Goal: Communication & Community: Answer question/provide support

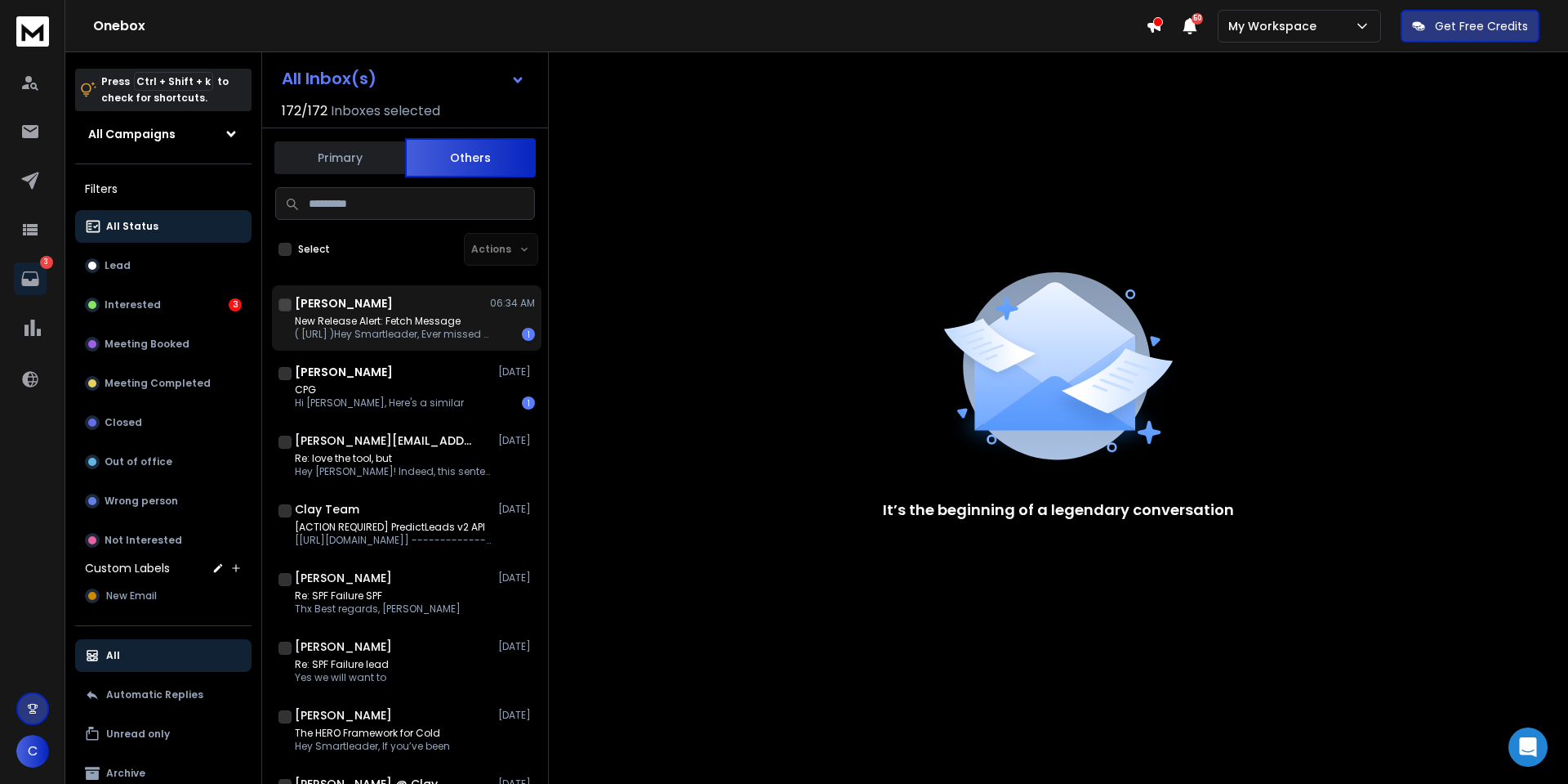
click at [384, 326] on p "New Release Alert: Fetch Message" at bounding box center [393, 321] width 196 height 13
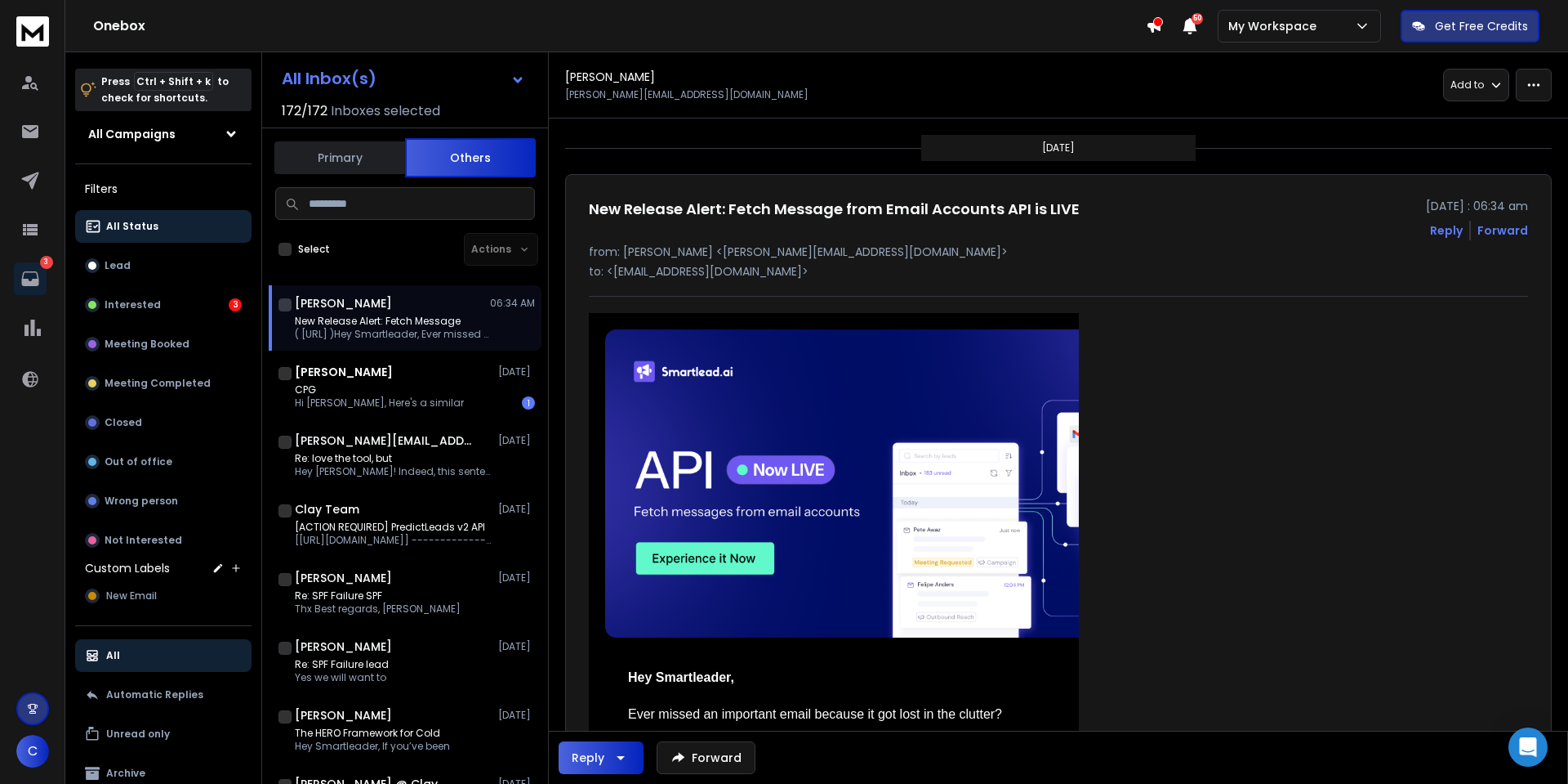
click at [357, 155] on button "Primary" at bounding box center [339, 157] width 130 height 36
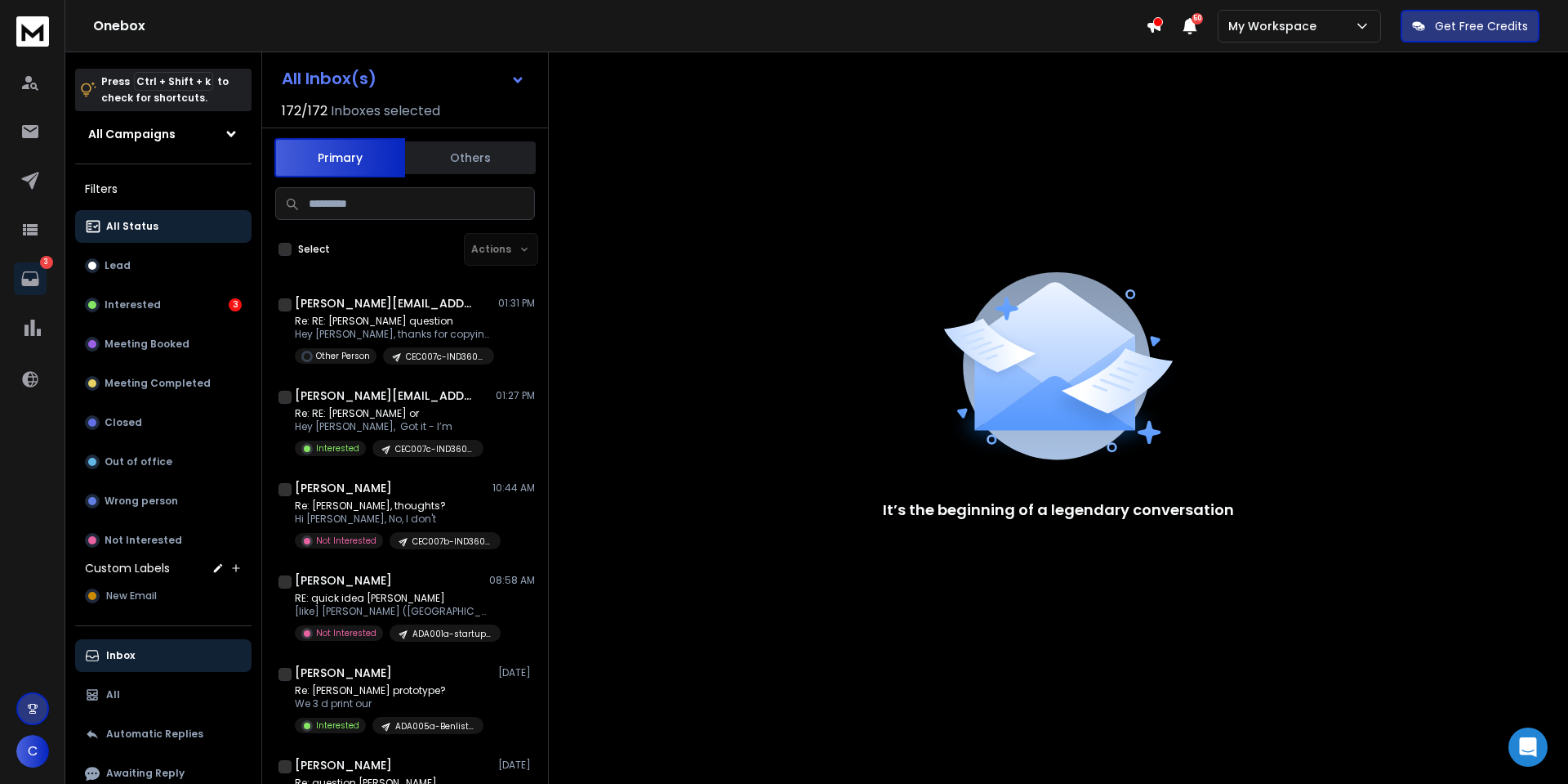
drag, startPoint x: 460, startPoint y: 161, endPoint x: 470, endPoint y: 157, distance: 10.8
click at [463, 158] on button "Others" at bounding box center [470, 157] width 130 height 36
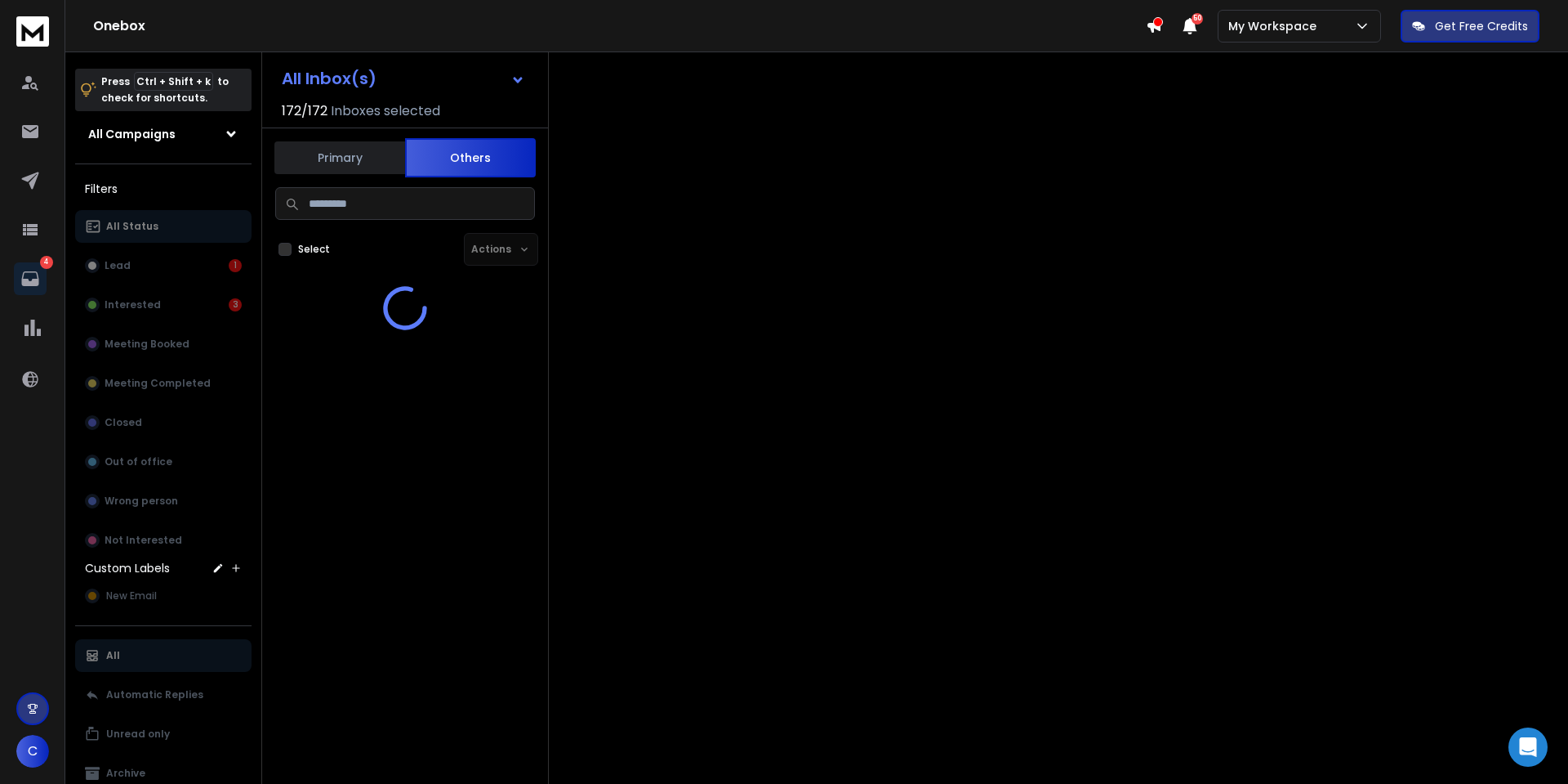
click at [328, 162] on button "Primary" at bounding box center [339, 157] width 130 height 36
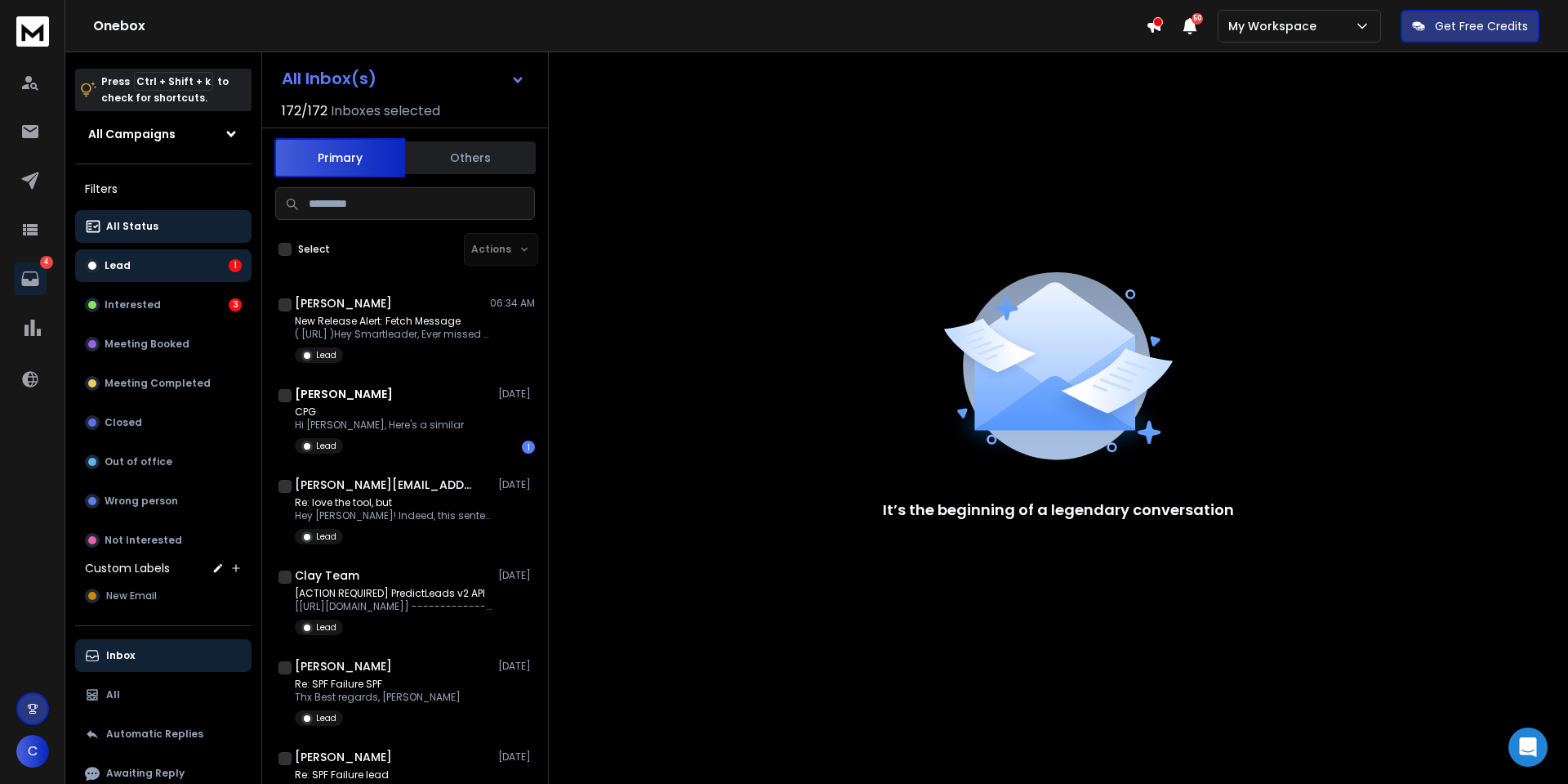
click at [155, 260] on button "Lead 1" at bounding box center [164, 265] width 176 height 32
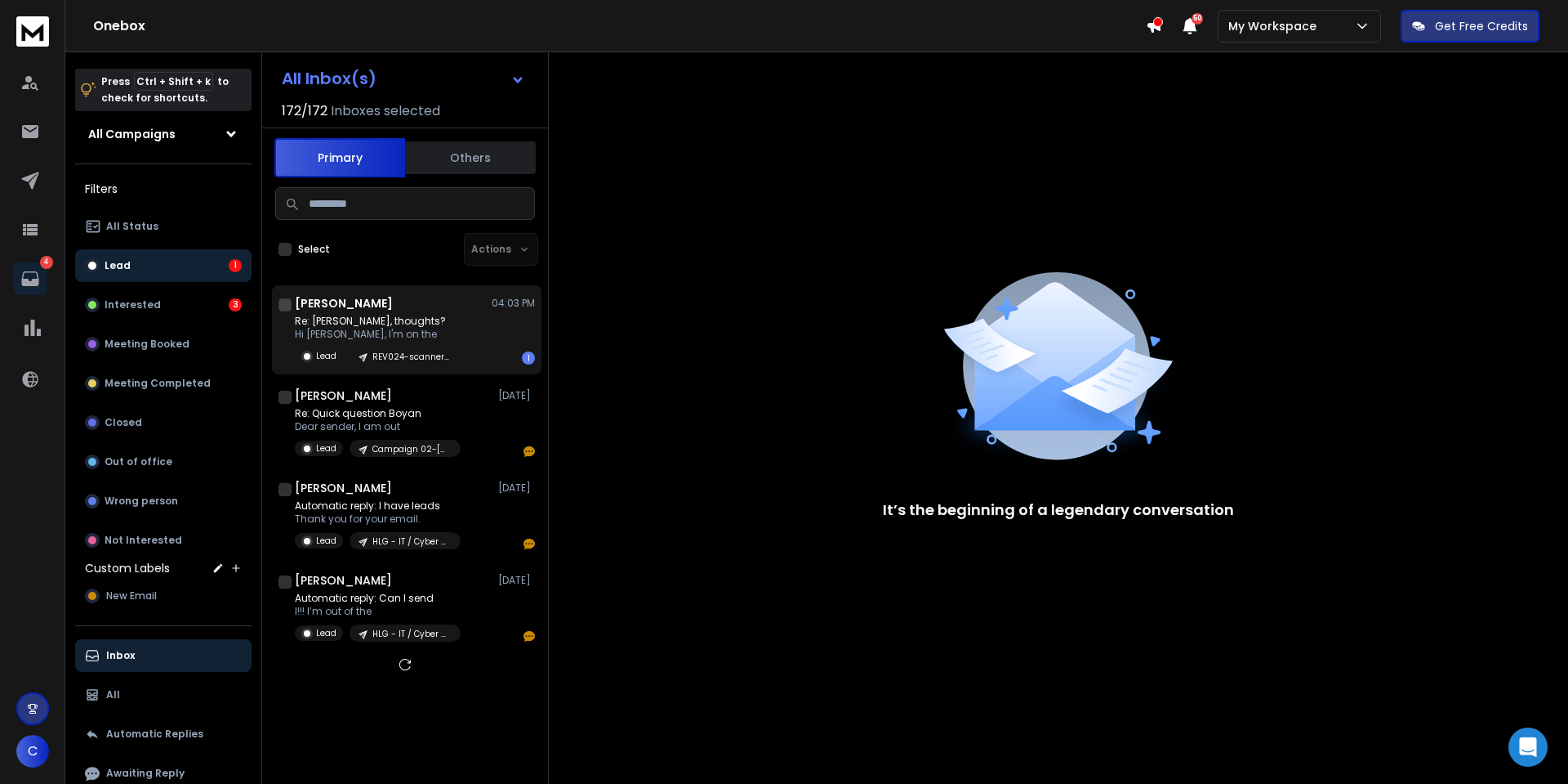
click at [408, 322] on p "Re: [PERSON_NAME], thoughts?" at bounding box center [377, 321] width 166 height 13
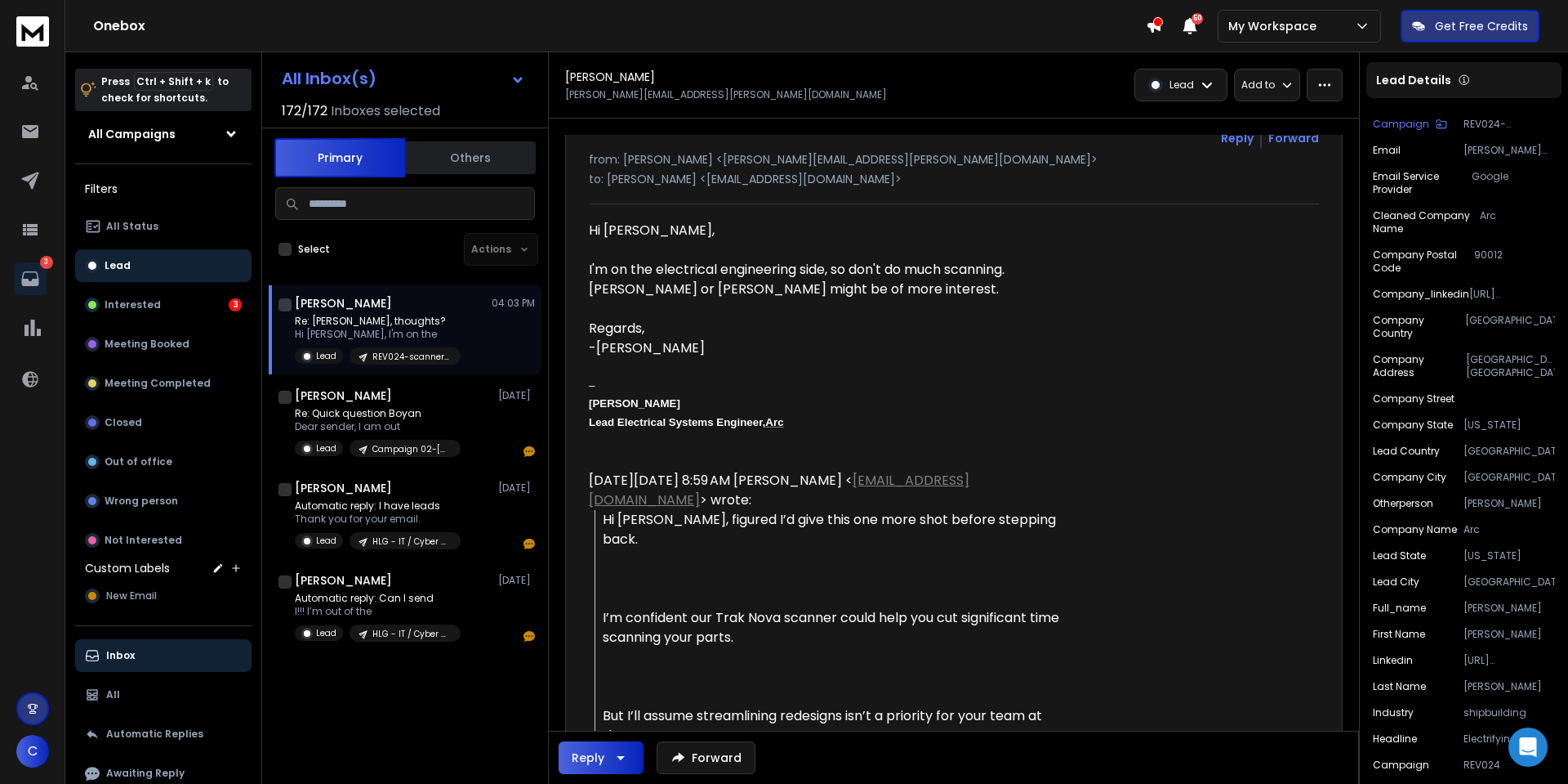
scroll to position [82, 0]
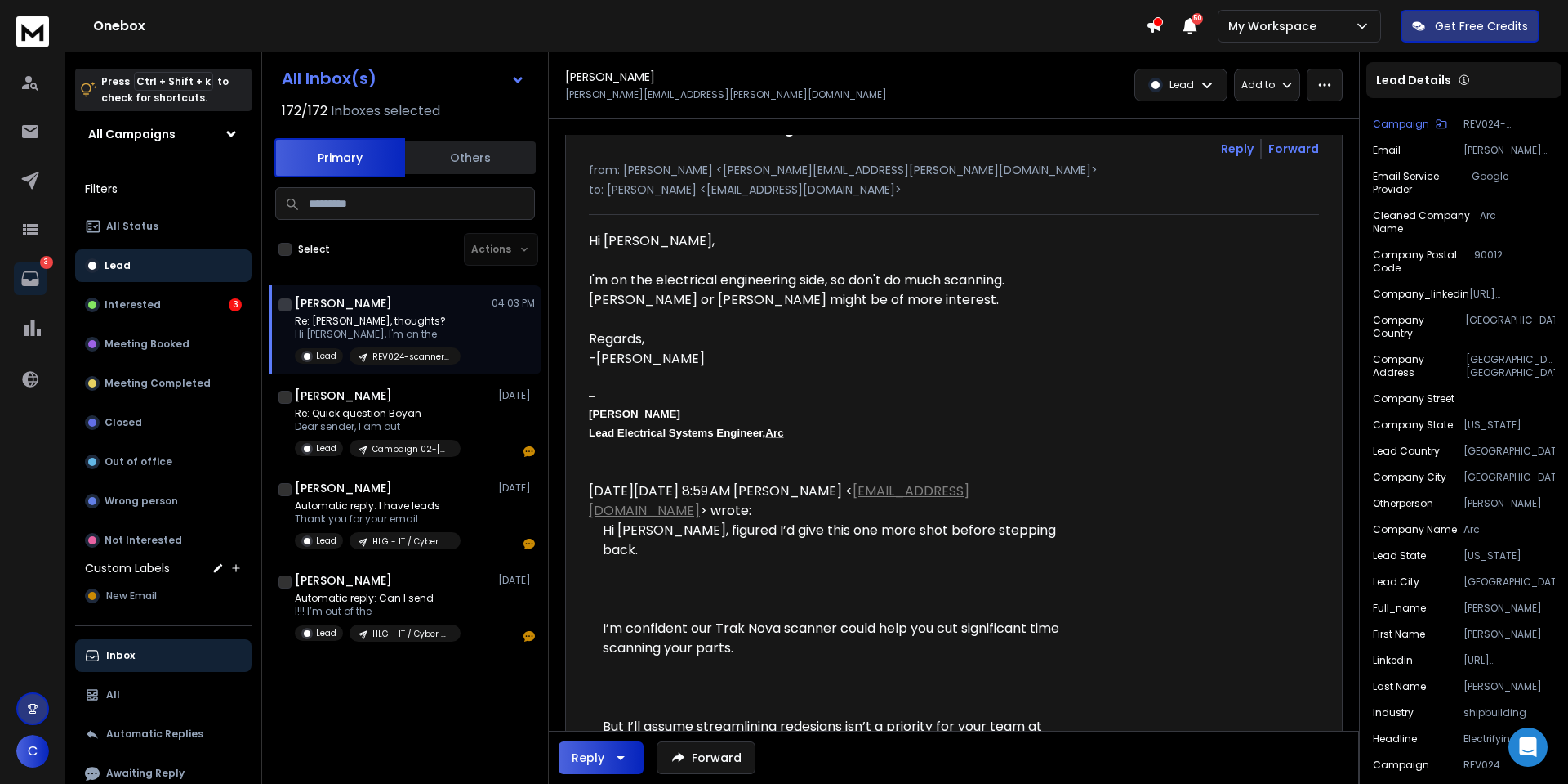
click at [1189, 94] on div "Lead" at bounding box center [1181, 85] width 92 height 31
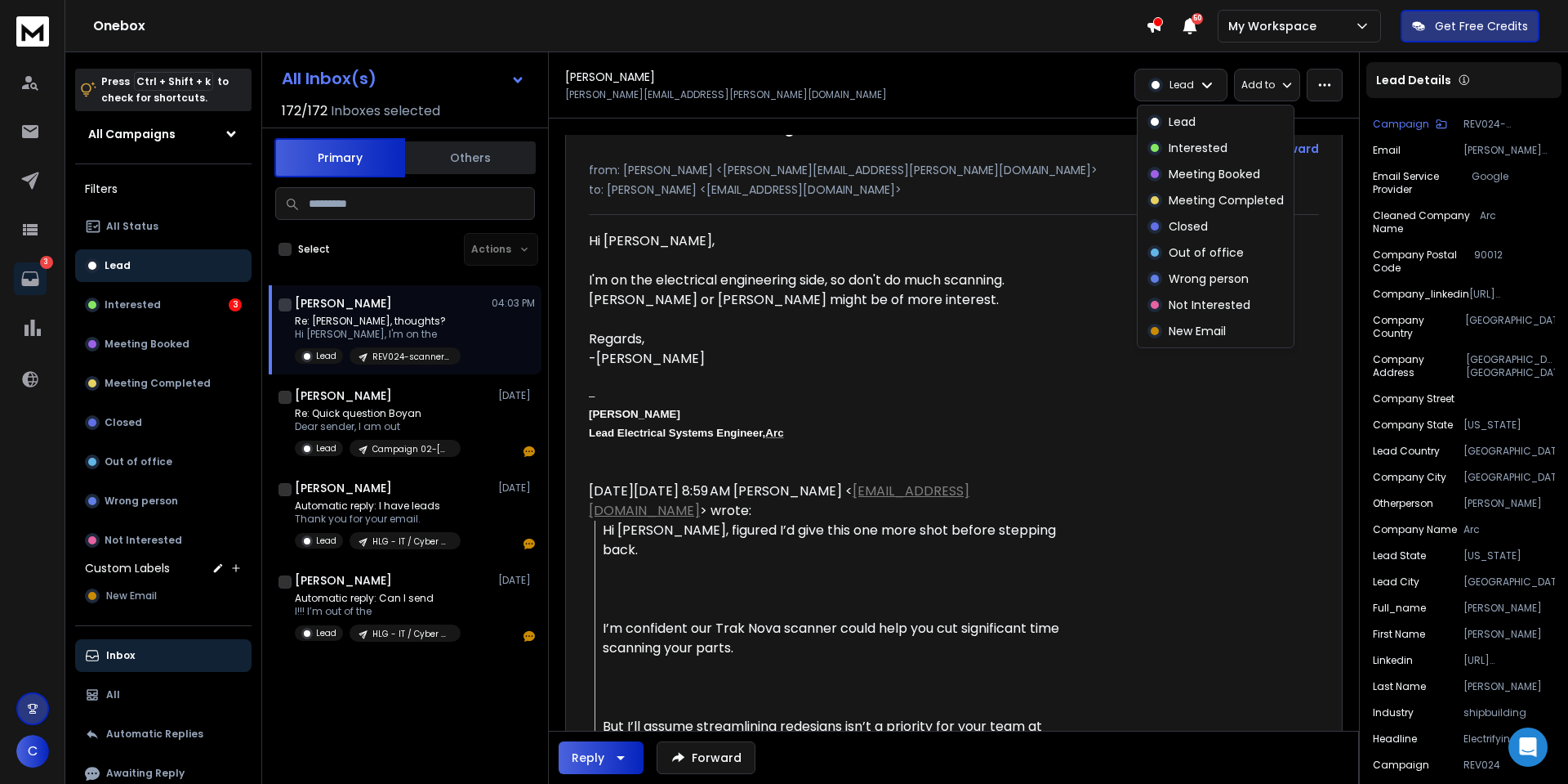
click at [1055, 148] on div "Re: Tyler, thoughts? 12 August 2025 : 04:03 pm Reply Forward" at bounding box center [953, 137] width 731 height 42
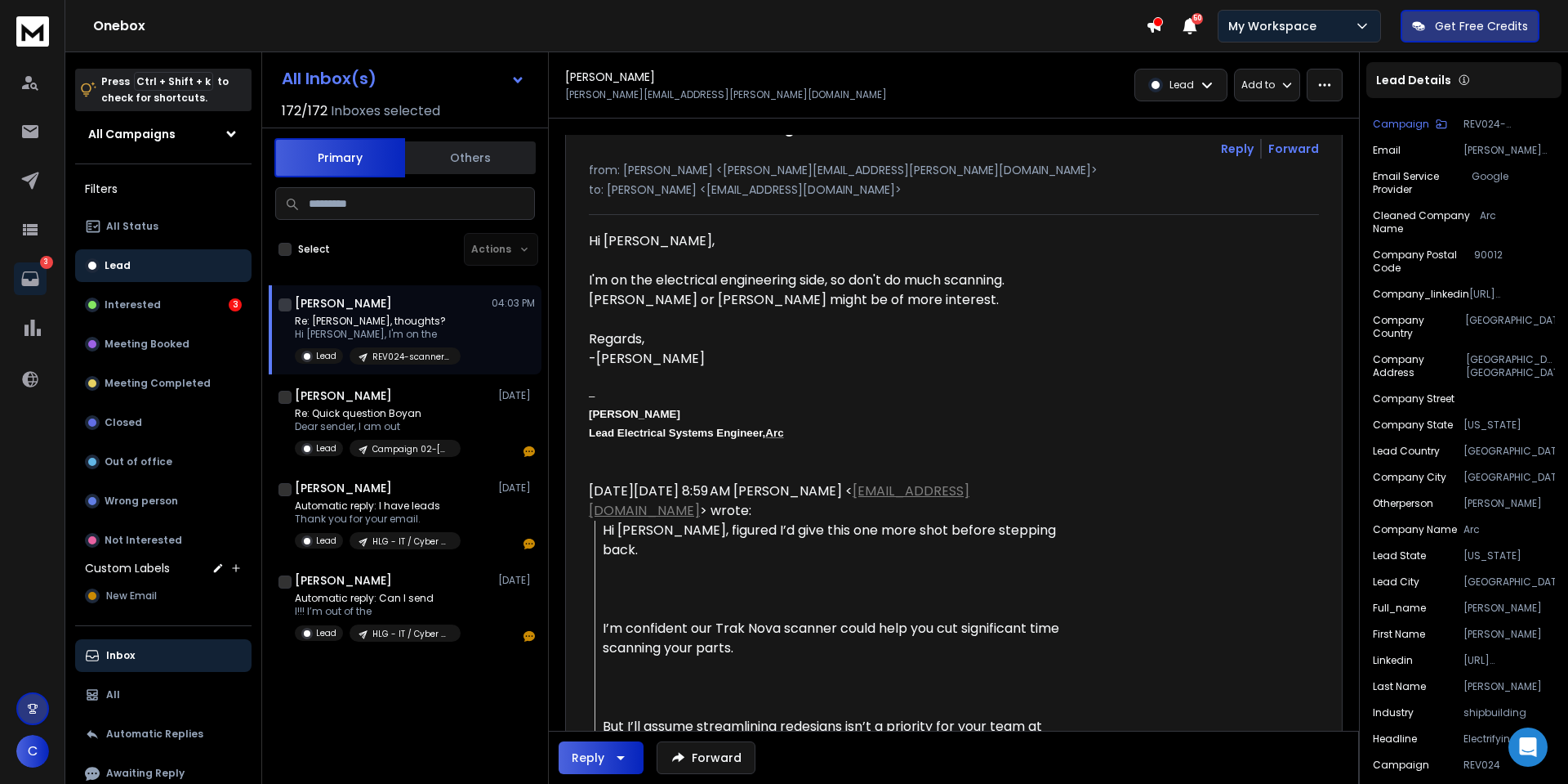
click at [1245, 22] on p "My Workspace" at bounding box center [1275, 26] width 94 height 16
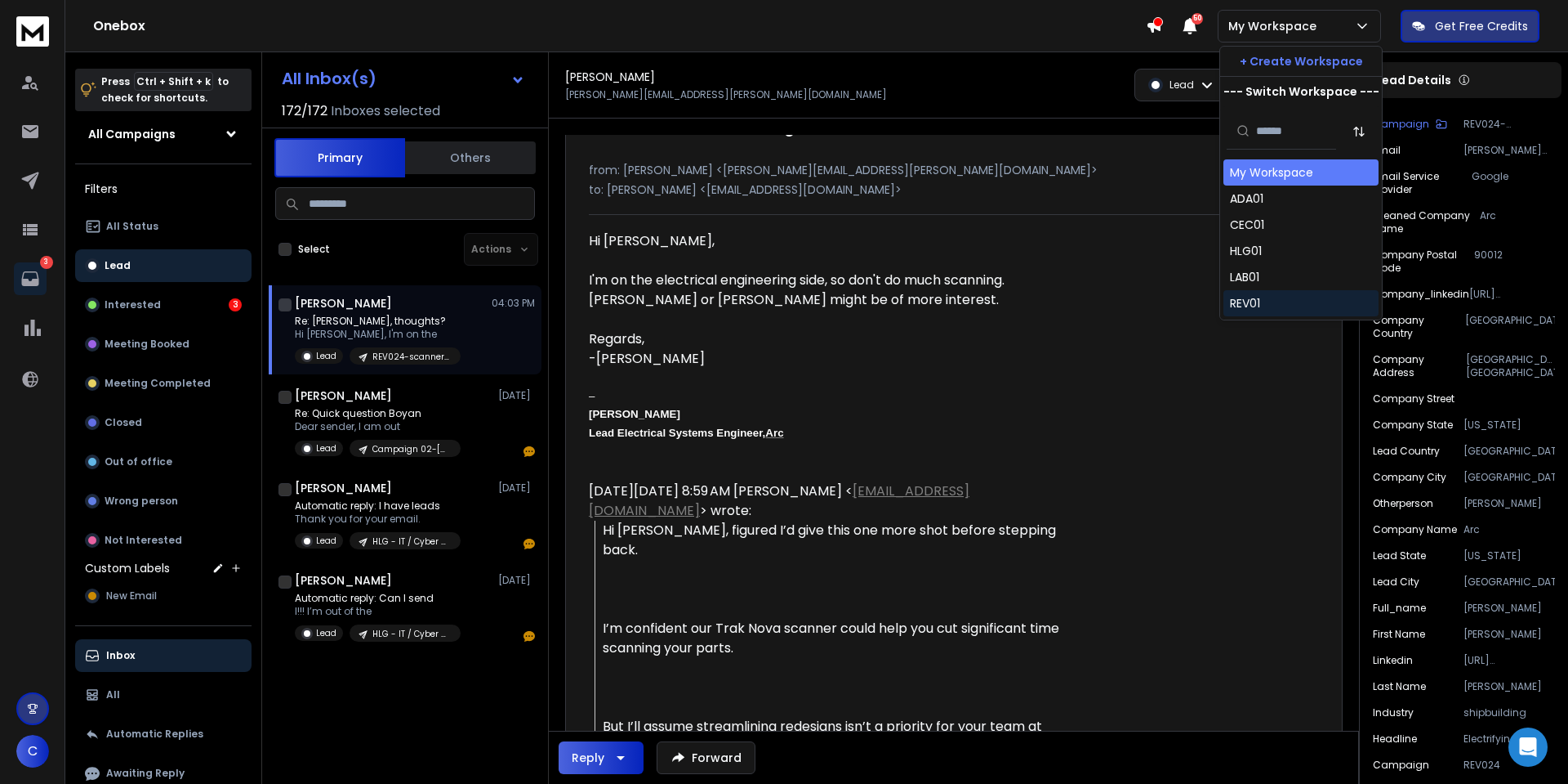
click at [1257, 298] on div "REV01" at bounding box center [1245, 303] width 31 height 16
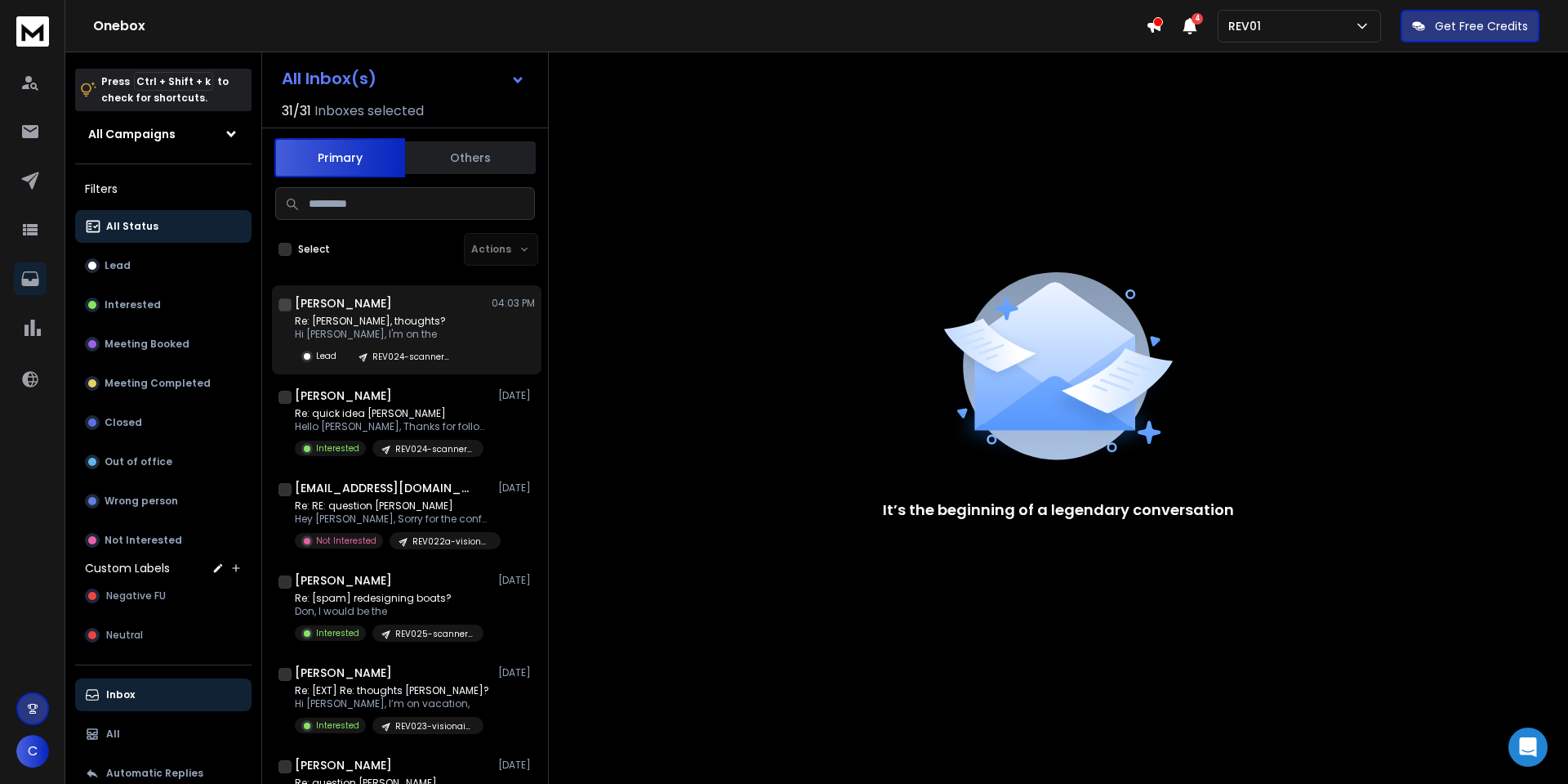
click at [451, 326] on p "Re: [PERSON_NAME], thoughts?" at bounding box center [377, 321] width 166 height 13
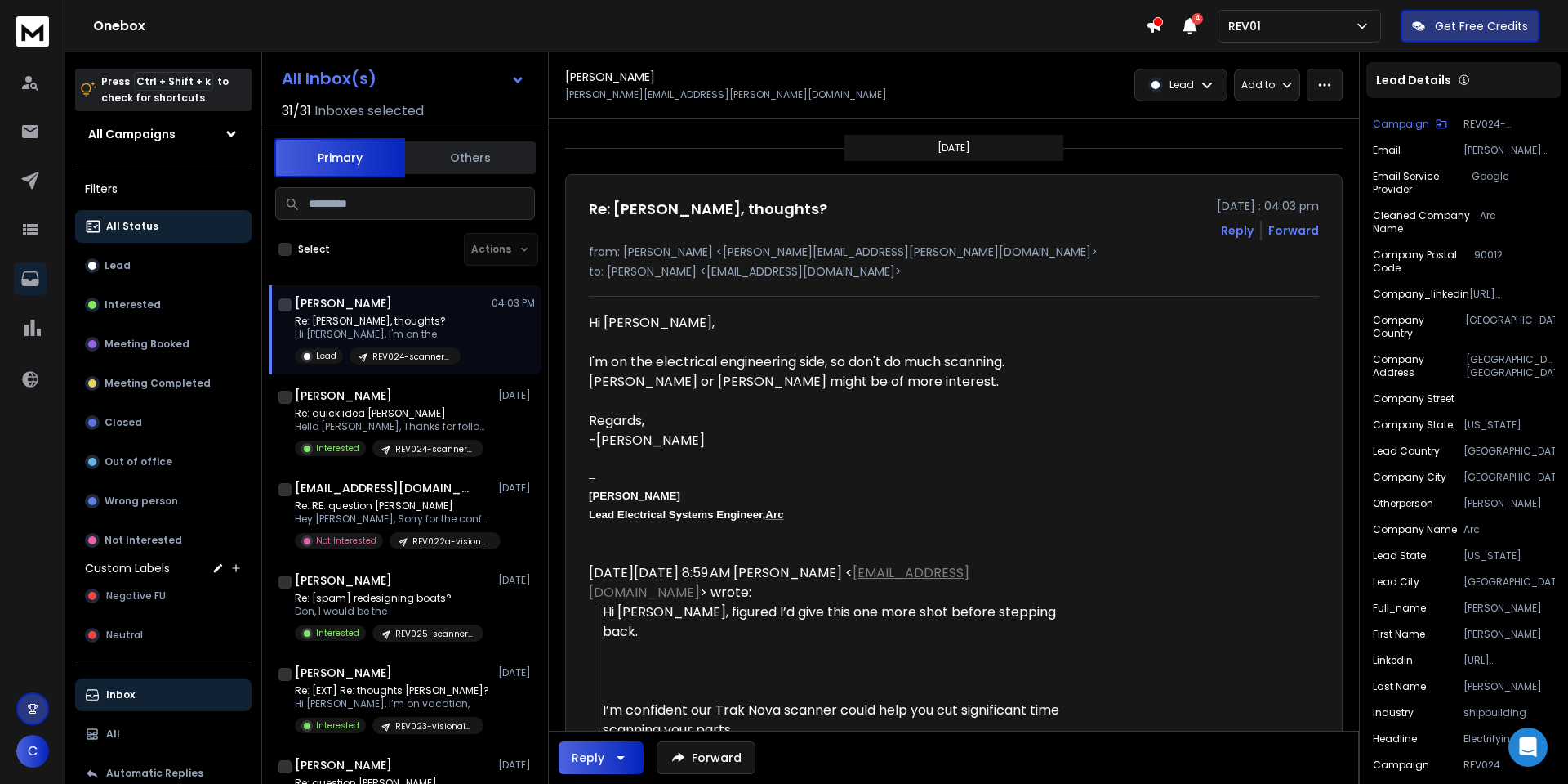
click at [1178, 89] on p "Lead" at bounding box center [1182, 85] width 24 height 13
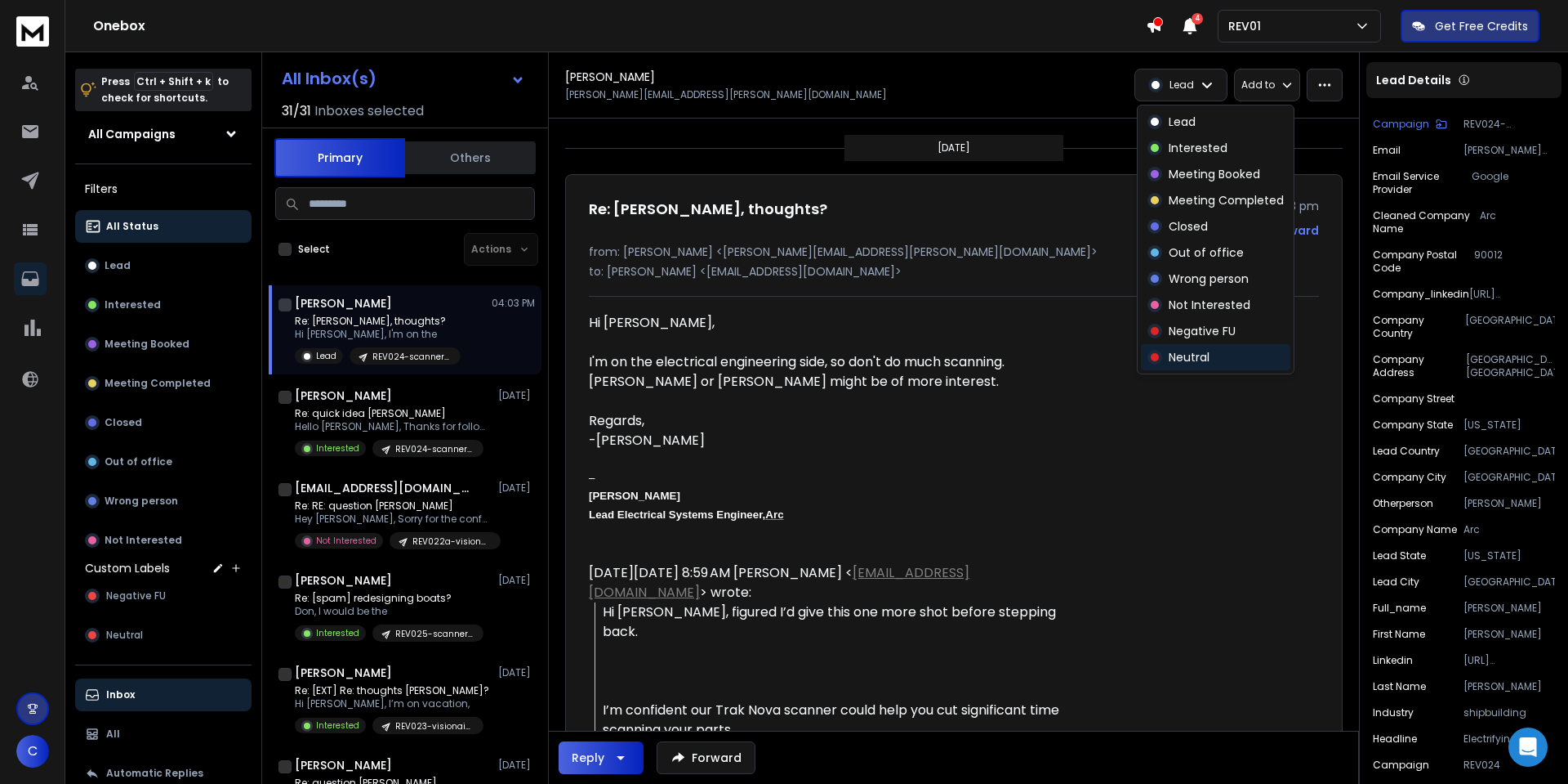
click at [1217, 351] on div "Neutral" at bounding box center [1216, 357] width 149 height 26
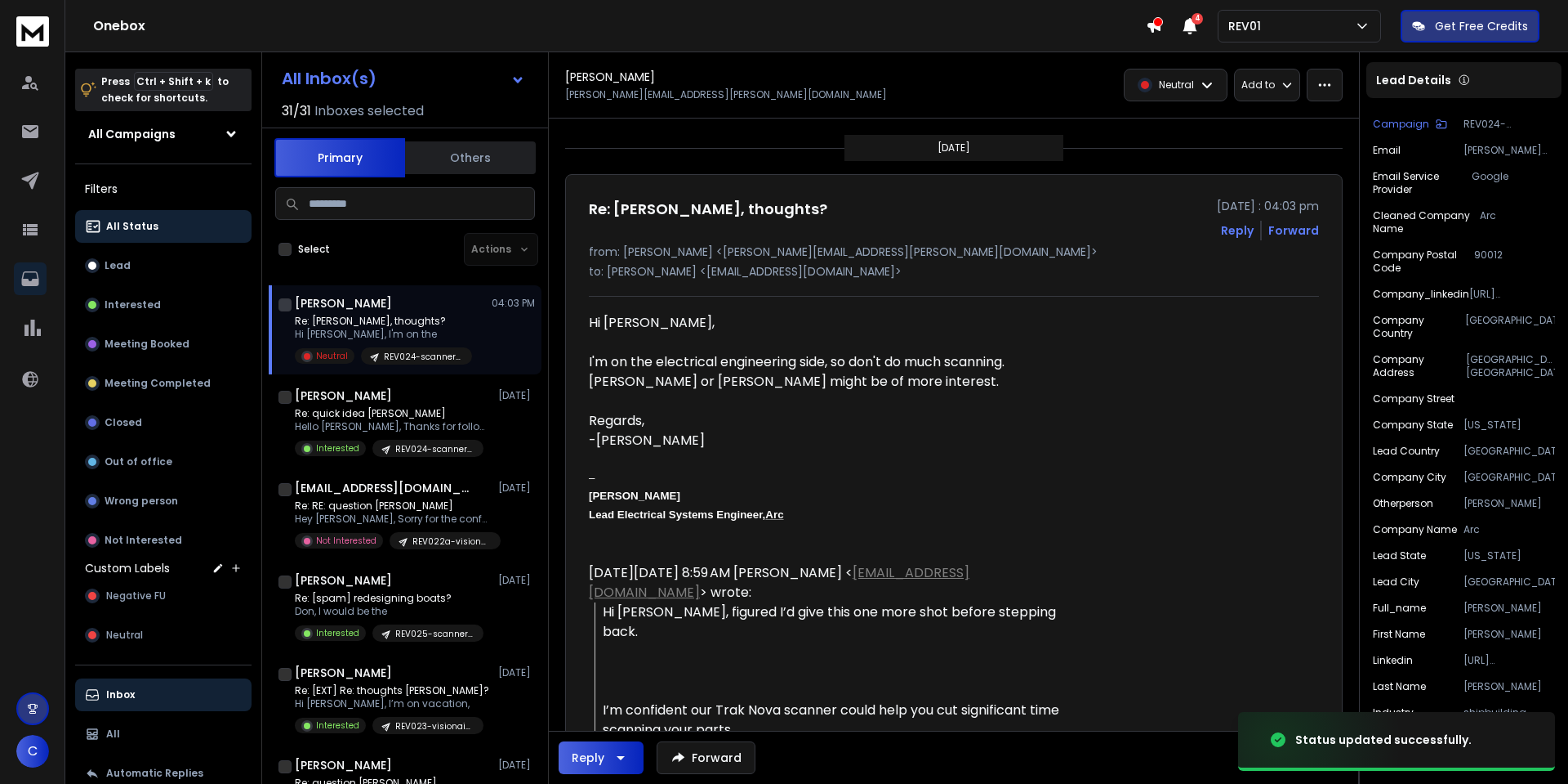
click at [802, 23] on h1 "Onebox" at bounding box center [620, 26] width 1053 height 20
